Goal: Task Accomplishment & Management: Manage account settings

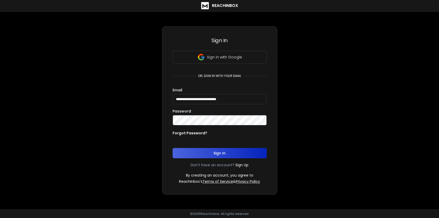
click at [202, 141] on div "Forgot Password?" at bounding box center [219, 136] width 94 height 12
click at [222, 100] on input "**********" at bounding box center [219, 99] width 94 height 10
click at [230, 84] on div "**********" at bounding box center [219, 117] width 94 height 133
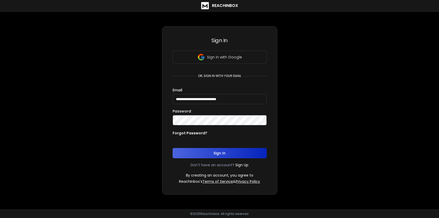
drag, startPoint x: 238, startPoint y: 98, endPoint x: 136, endPoint y: 90, distance: 102.3
click at [136, 90] on div "**********" at bounding box center [219, 110] width 439 height 177
click at [190, 75] on div "or, sign in with your email" at bounding box center [219, 76] width 94 height 4
click at [235, 56] on p "Sign in with Google" at bounding box center [224, 56] width 35 height 5
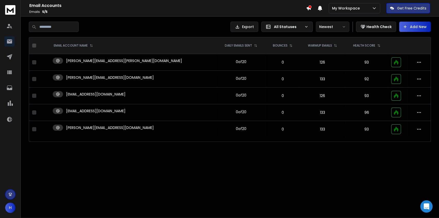
click at [173, 38] on th "EMAIL ACCOUNT NAME" at bounding box center [133, 45] width 167 height 17
click at [167, 30] on div at bounding box center [128, 27] width 198 height 10
click at [125, 17] on div "Export All Statuses Newest Health Check Add New EMAIL ACCOUNT NAME DAILY EMAILS…" at bounding box center [230, 81] width 418 height 130
click at [152, 24] on div at bounding box center [128, 27] width 198 height 10
click at [134, 24] on div at bounding box center [128, 27] width 198 height 10
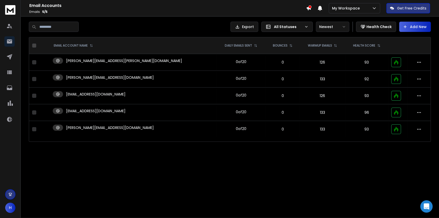
click at [132, 17] on div "Export All Statuses Newest Health Check Add New EMAIL ACCOUNT NAME DAILY EMAILS…" at bounding box center [230, 81] width 418 height 130
click at [8, 54] on icon at bounding box center [9, 57] width 6 height 6
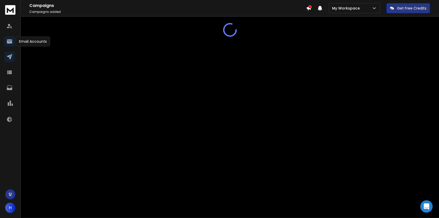
click at [5, 41] on link at bounding box center [9, 41] width 10 height 10
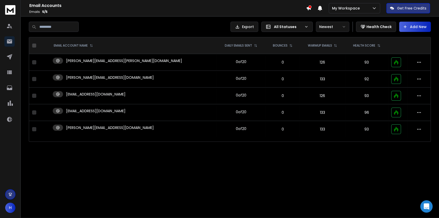
click at [144, 60] on div "[PERSON_NAME][EMAIL_ADDRESS][PERSON_NAME][DOMAIN_NAME]" at bounding box center [133, 61] width 160 height 6
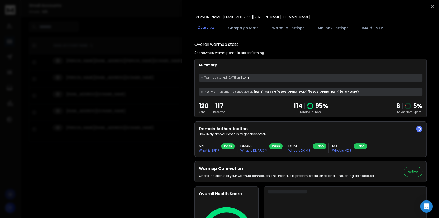
click at [252, 51] on p "See how you warmup emails are performing" at bounding box center [229, 53] width 70 height 4
click at [253, 52] on p "See how you warmup emails are performing" at bounding box center [229, 53] width 70 height 4
